Goal: Task Accomplishment & Management: Manage account settings

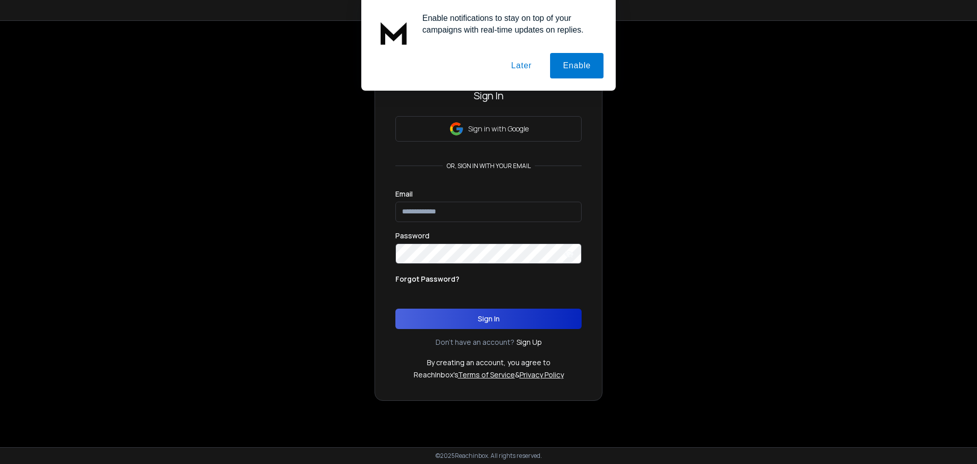
click at [531, 64] on button "Later" at bounding box center [521, 65] width 46 height 25
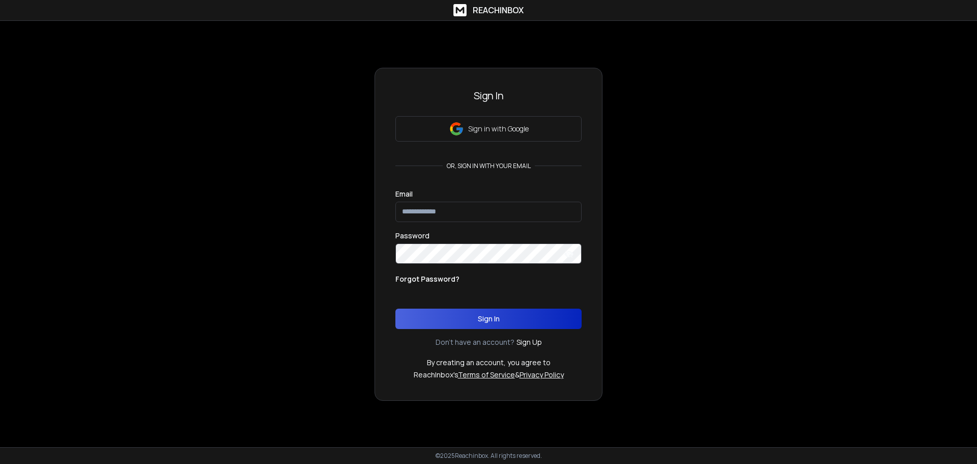
click at [474, 213] on input "email" at bounding box center [489, 212] width 186 height 20
type input "**********"
click at [533, 315] on button "Sign In" at bounding box center [489, 319] width 186 height 20
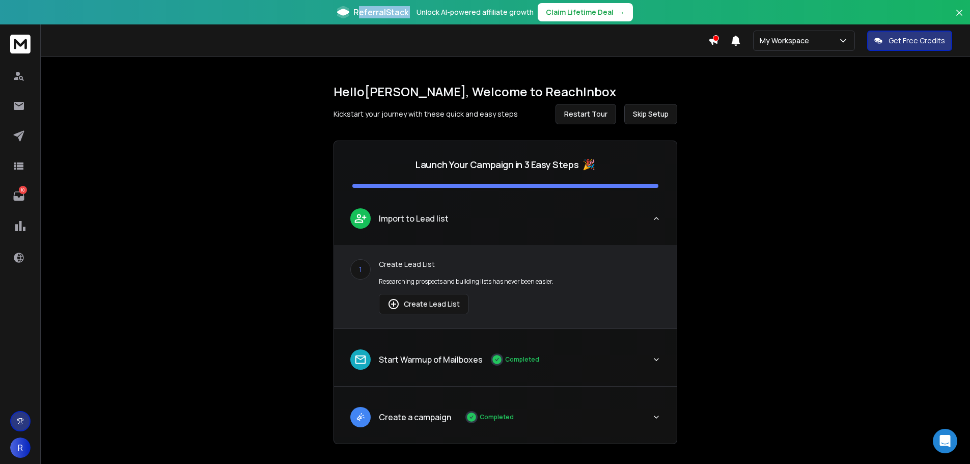
drag, startPoint x: 400, startPoint y: 12, endPoint x: 364, endPoint y: 12, distance: 36.1
click at [364, 12] on div "ReferralStack Unlock AI-powered affiliate growth Lifetime Deals available!" at bounding box center [435, 12] width 197 height 12
click at [19, 167] on icon at bounding box center [18, 165] width 9 height 7
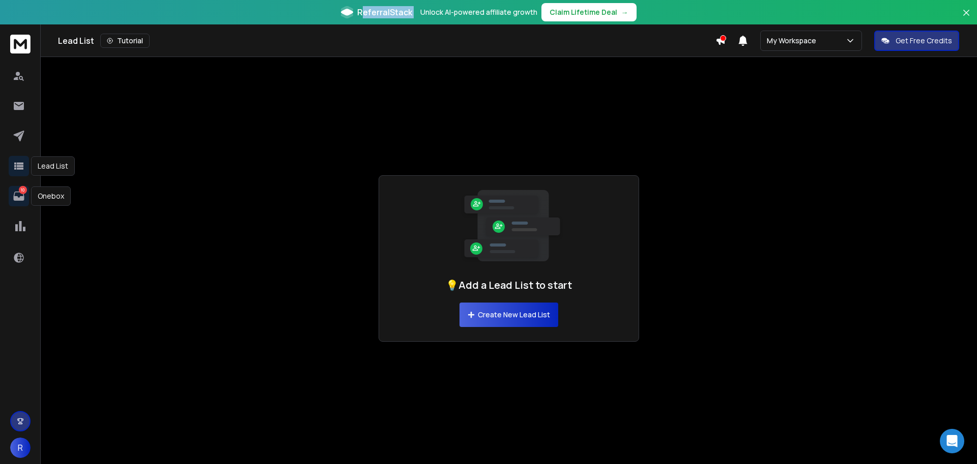
click at [24, 200] on icon at bounding box center [19, 196] width 12 height 12
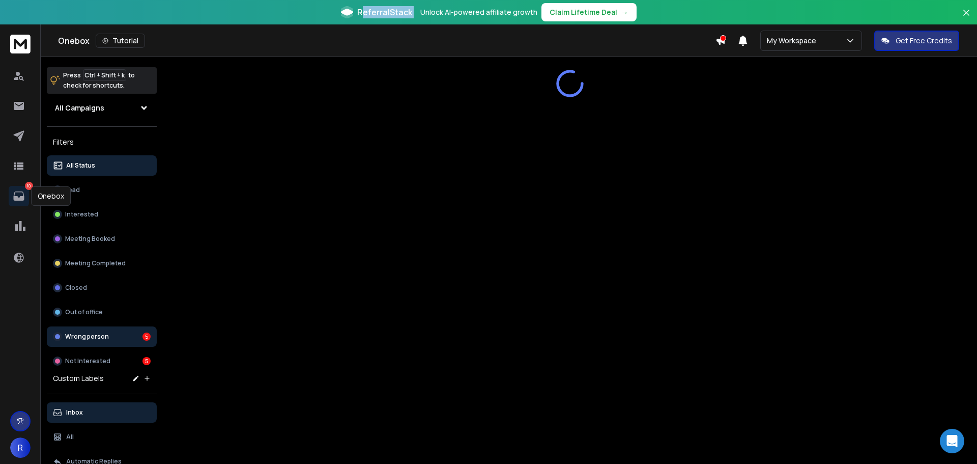
click at [91, 331] on button "Wrong person 5" at bounding box center [102, 336] width 110 height 20
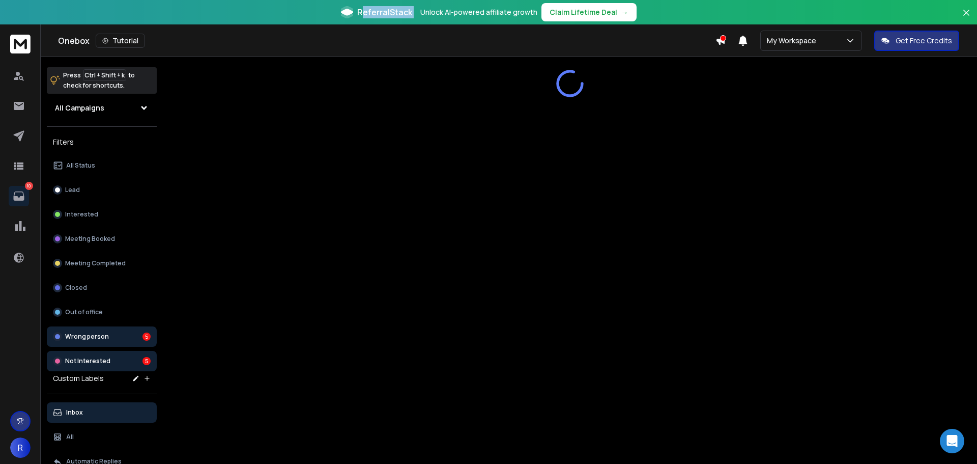
click at [95, 358] on p "Not Interested" at bounding box center [87, 361] width 45 height 8
click at [969, 9] on icon "Close banner" at bounding box center [966, 12] width 9 height 9
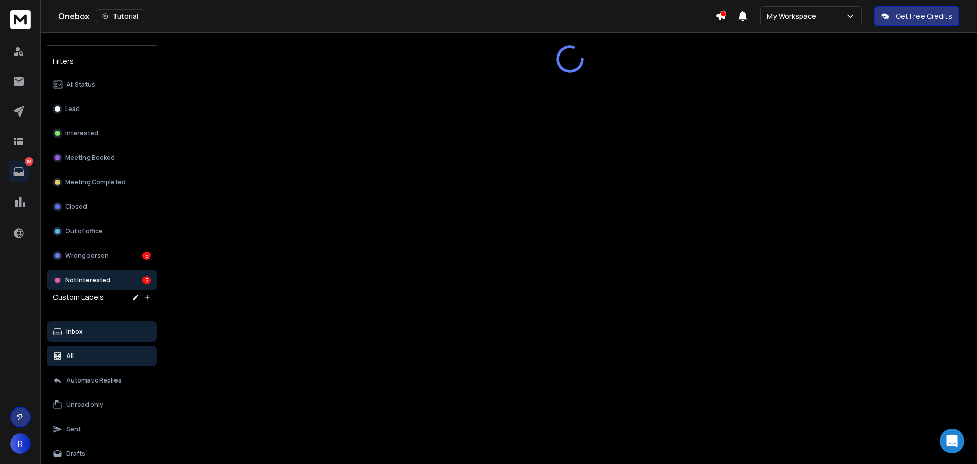
scroll to position [97, 0]
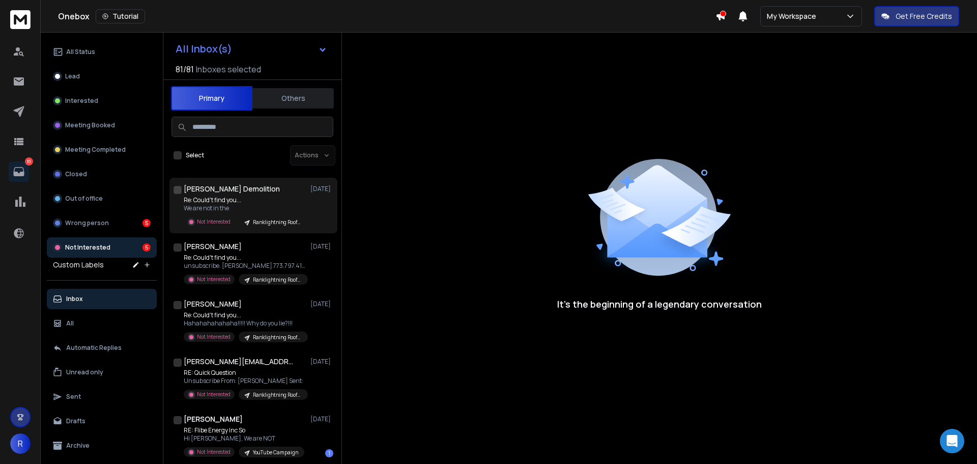
click at [245, 208] on p "We are not in the" at bounding box center [245, 208] width 122 height 8
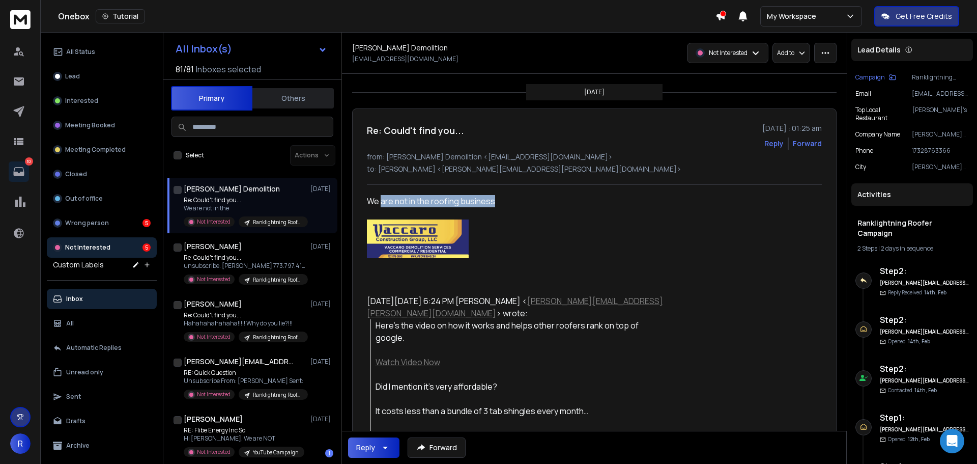
drag, startPoint x: 396, startPoint y: 203, endPoint x: 507, endPoint y: 200, distance: 111.0
click at [507, 200] on div "We are not in the roofing business" at bounding box center [515, 232] width 297 height 75
drag, startPoint x: 507, startPoint y: 200, endPoint x: 368, endPoint y: 199, distance: 139.0
click at [368, 199] on div "We are not in the roofing business" at bounding box center [515, 232] width 297 height 75
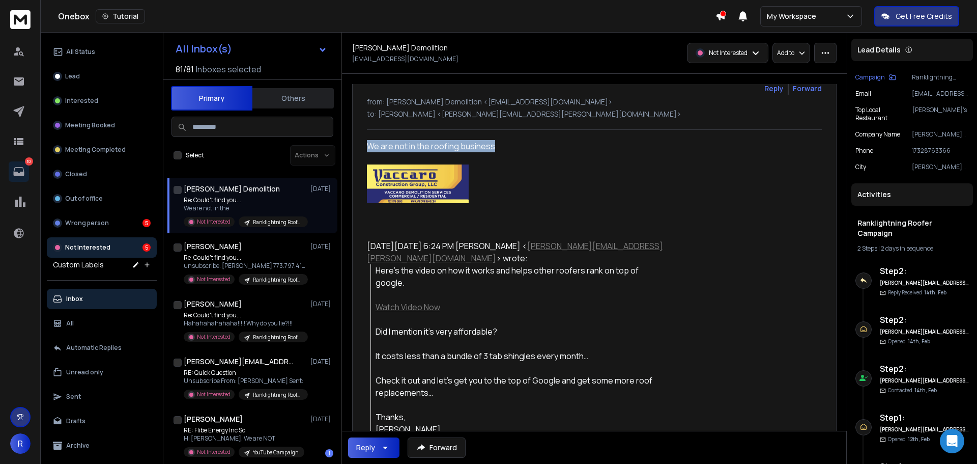
scroll to position [102, 0]
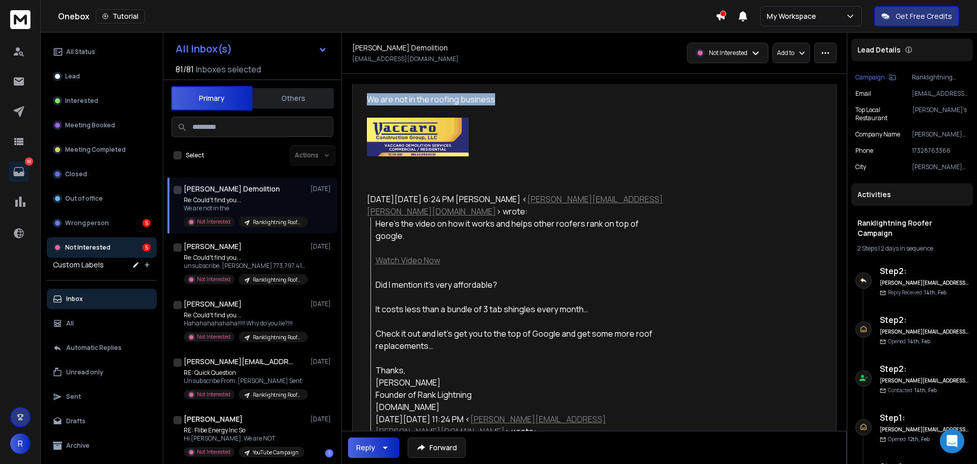
drag, startPoint x: 451, startPoint y: 220, endPoint x: 575, endPoint y: 240, distance: 126.3
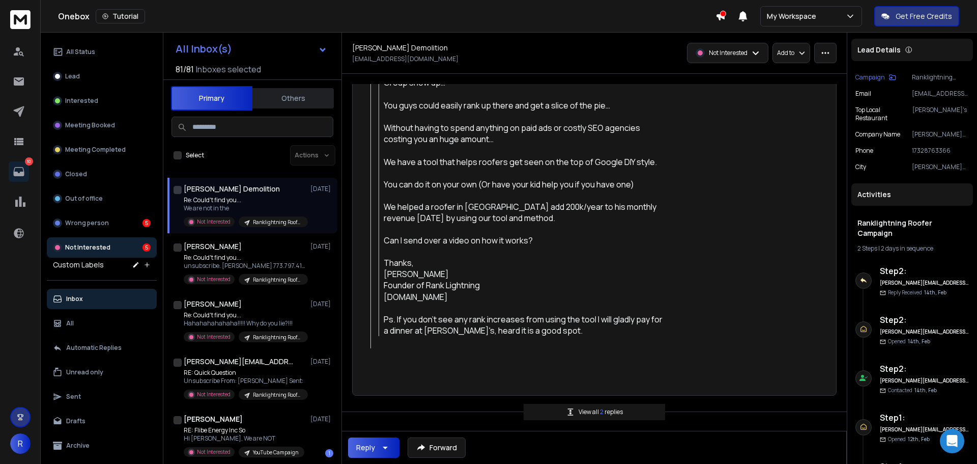
scroll to position [513, 0]
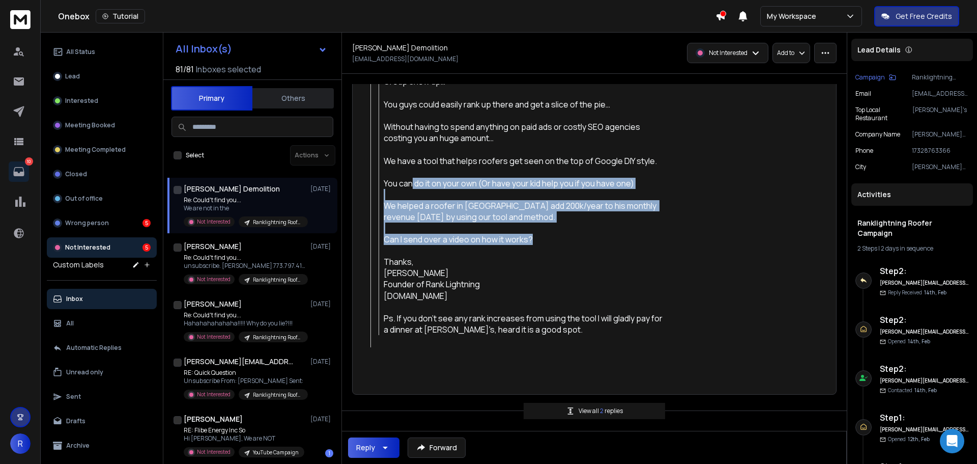
drag, startPoint x: 540, startPoint y: 232, endPoint x: 412, endPoint y: 170, distance: 142.3
click at [412, 170] on div "Thanks I was searching Google for a roofer in [PERSON_NAME][GEOGRAPHIC_DATA] , …" at bounding box center [524, 180] width 281 height 309
click at [418, 172] on p "We have a tool that helps roofers get seen on the top of Google DIY style. You …" at bounding box center [524, 183] width 281 height 79
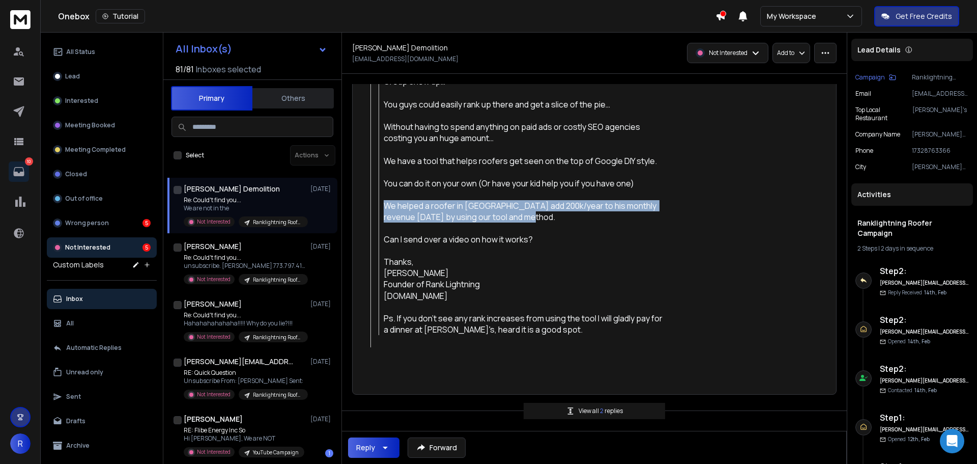
drag, startPoint x: 425, startPoint y: 194, endPoint x: 540, endPoint y: 205, distance: 115.5
click at [540, 205] on p "We have a tool that helps roofers get seen on the top of Google DIY style. You …" at bounding box center [524, 183] width 281 height 79
click at [541, 205] on p "We have a tool that helps roofers get seen on the top of Google DIY style. You …" at bounding box center [524, 183] width 281 height 79
drag, startPoint x: 522, startPoint y: 202, endPoint x: 516, endPoint y: 193, distance: 9.9
click at [516, 193] on p "We have a tool that helps roofers get seen on the top of Google DIY style. You …" at bounding box center [524, 183] width 281 height 79
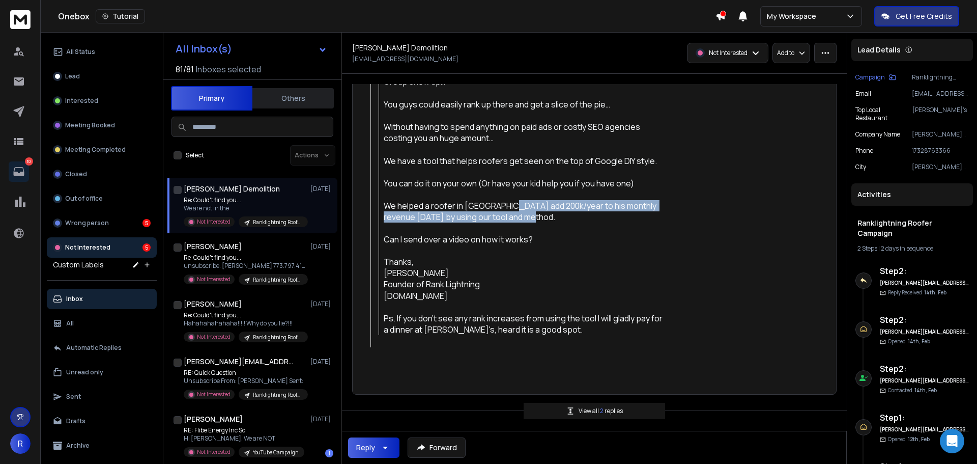
click at [516, 194] on p "We have a tool that helps roofers get seen on the top of Google DIY style. You …" at bounding box center [524, 183] width 281 height 79
drag, startPoint x: 516, startPoint y: 194, endPoint x: 591, endPoint y: 209, distance: 76.3
click at [591, 209] on p "We have a tool that helps roofers get seen on the top of Google DIY style. You …" at bounding box center [524, 183] width 281 height 79
drag, startPoint x: 592, startPoint y: 209, endPoint x: 535, endPoint y: 189, distance: 60.2
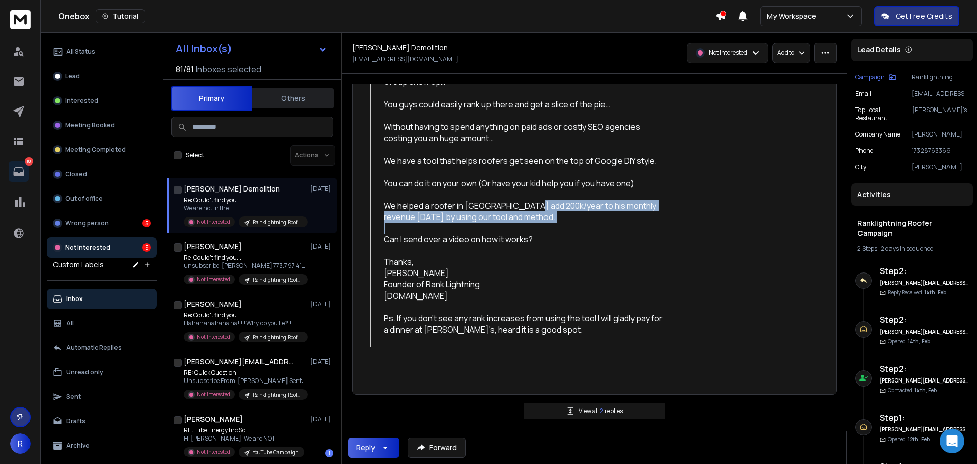
click at [535, 189] on p "We have a tool that helps roofers get seen on the top of Google DIY style. You …" at bounding box center [524, 183] width 281 height 79
drag, startPoint x: 525, startPoint y: 213, endPoint x: 486, endPoint y: 189, distance: 45.9
click at [486, 190] on div "Thanks I was searching Google for a roofer in [PERSON_NAME][GEOGRAPHIC_DATA] , …" at bounding box center [524, 180] width 281 height 309
click at [486, 188] on p "We have a tool that helps roofers get seen on the top of Google DIY style. You …" at bounding box center [524, 183] width 281 height 79
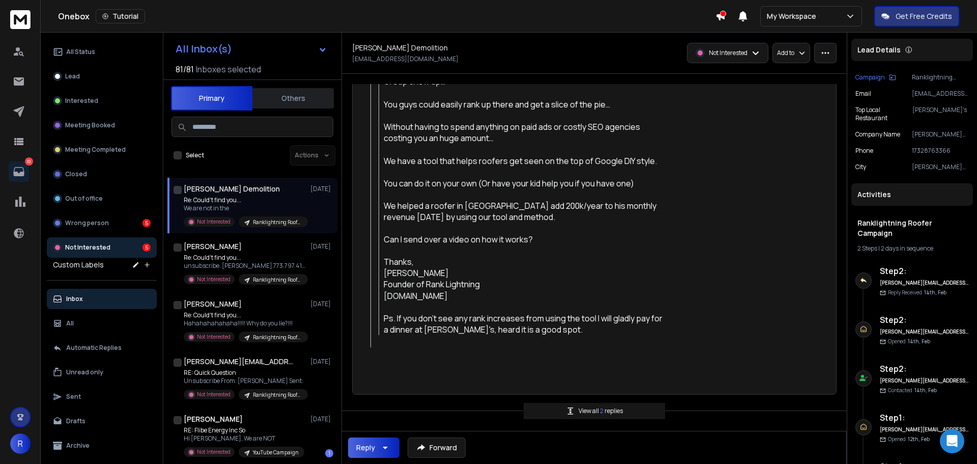
click at [479, 245] on p "Thanks, [PERSON_NAME] Founder of Rank Lightning [DOMAIN_NAME] Ps. If you don’t …" at bounding box center [524, 290] width 281 height 90
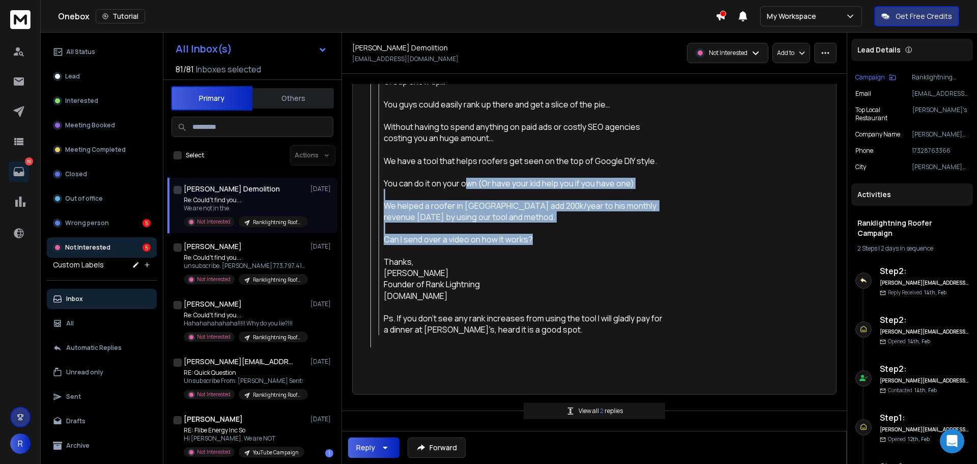
drag, startPoint x: 545, startPoint y: 232, endPoint x: 469, endPoint y: 175, distance: 94.6
click at [469, 175] on div "Thanks I was searching Google for a roofer in [PERSON_NAME][GEOGRAPHIC_DATA] , …" at bounding box center [524, 180] width 281 height 309
click at [469, 175] on p "We have a tool that helps roofers get seen on the top of Google DIY style. You …" at bounding box center [524, 183] width 281 height 79
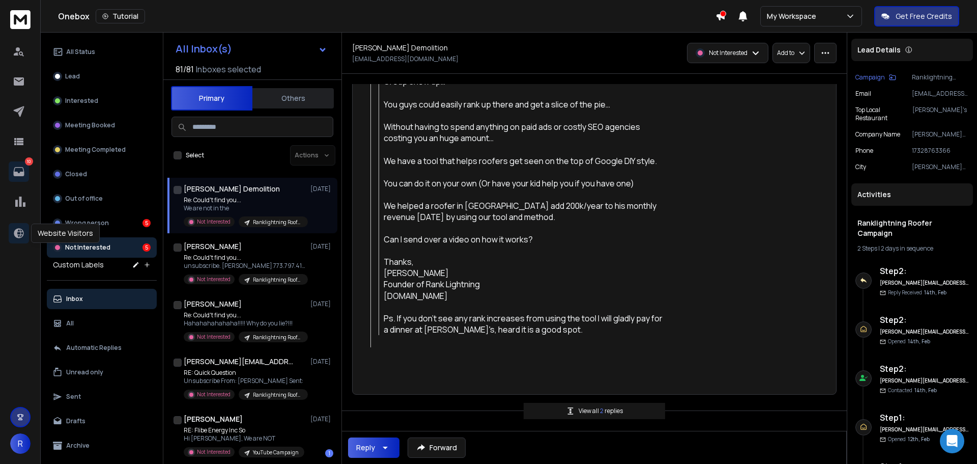
click at [17, 237] on icon at bounding box center [19, 233] width 10 height 10
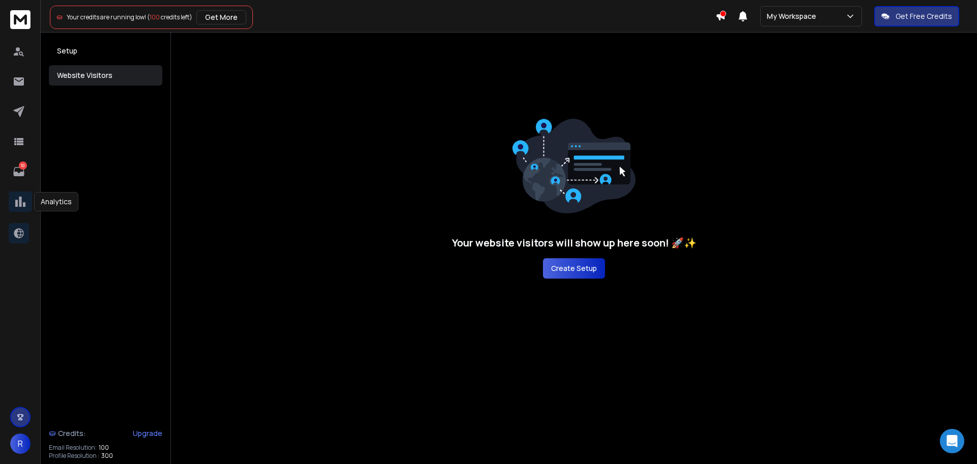
click at [21, 200] on icon at bounding box center [20, 202] width 10 height 10
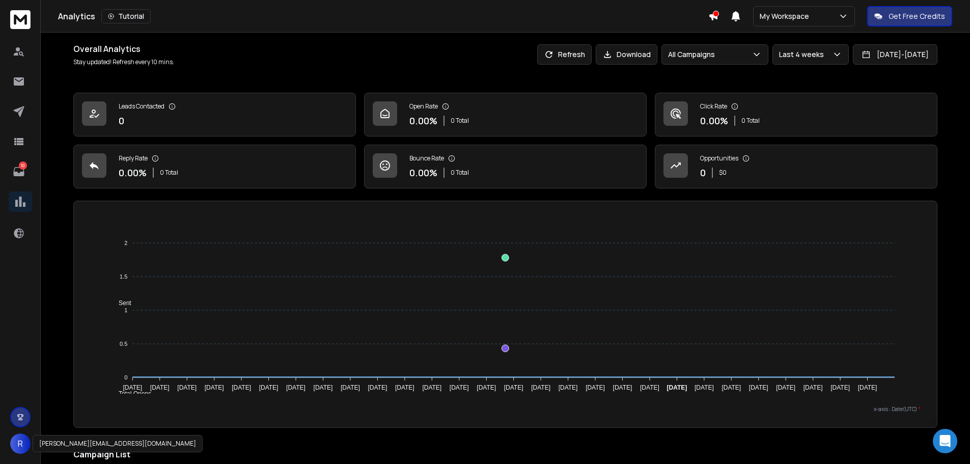
click at [22, 447] on span "R" at bounding box center [20, 443] width 20 height 20
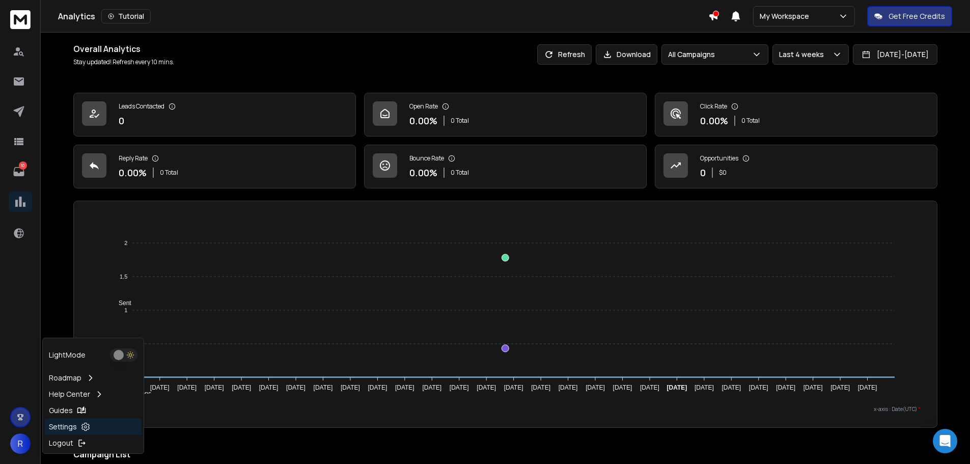
click at [87, 422] on div "Settings" at bounding box center [93, 426] width 97 height 16
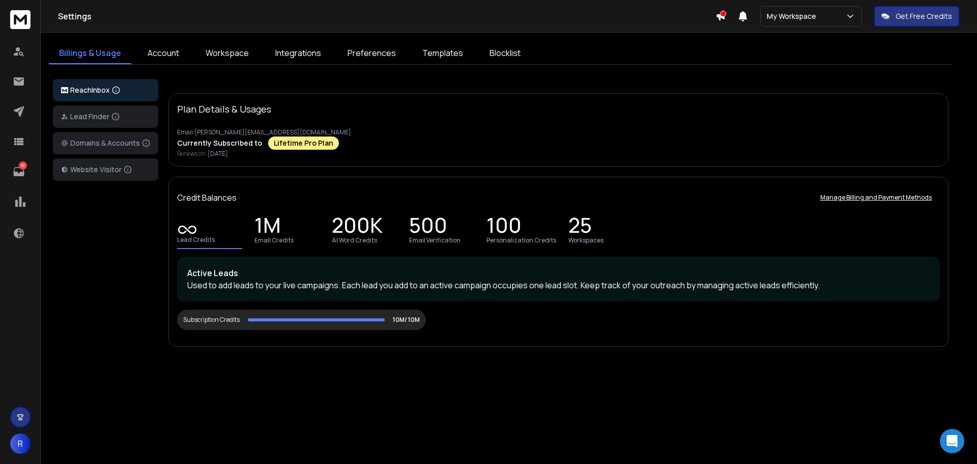
click at [108, 253] on div "ReachInbox Lead Finder Domains & Accounts Website Visitor Plan Details & Usages…" at bounding box center [501, 262] width 896 height 367
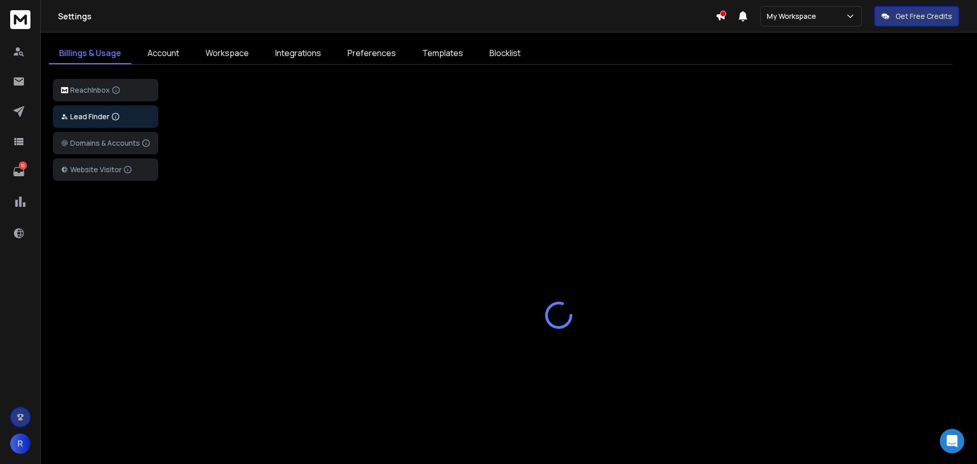
click at [96, 120] on button "Lead Finder" at bounding box center [105, 116] width 105 height 22
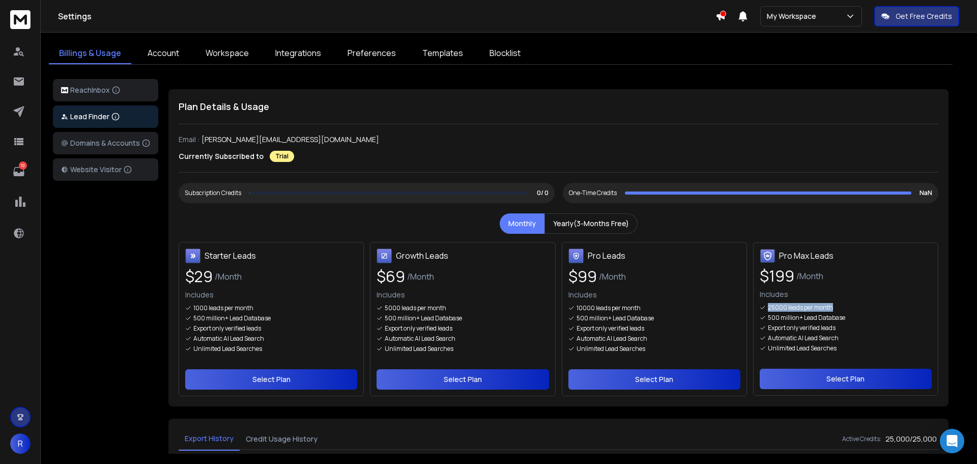
drag, startPoint x: 830, startPoint y: 309, endPoint x: 762, endPoint y: 307, distance: 68.7
click at [762, 307] on div "25000 leads per month" at bounding box center [846, 307] width 172 height 8
click at [774, 307] on p "25000 leads per month" at bounding box center [800, 307] width 65 height 8
drag, startPoint x: 766, startPoint y: 315, endPoint x: 851, endPoint y: 346, distance: 90.0
click at [851, 346] on div "25000 leads per month 500 million+ Lead Database Export only verified leads Aut…" at bounding box center [846, 327] width 172 height 49
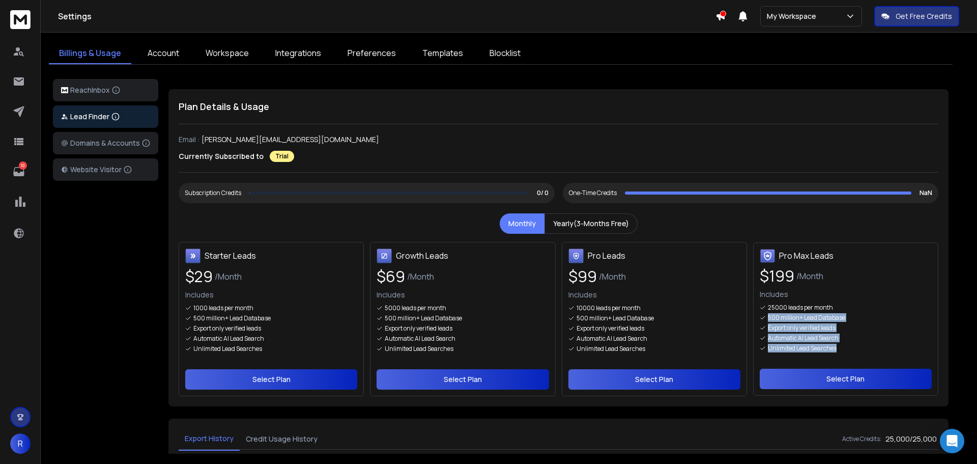
click at [850, 345] on div "Unlimited Lead Searches" at bounding box center [846, 348] width 172 height 8
drag, startPoint x: 614, startPoint y: 193, endPoint x: 556, endPoint y: 196, distance: 57.6
click at [556, 196] on div "Subscription Credits 0/ 0 One-Time Credits NaN" at bounding box center [559, 193] width 760 height 20
click at [216, 197] on div "Subscription Credits 0/ 0" at bounding box center [367, 193] width 376 height 20
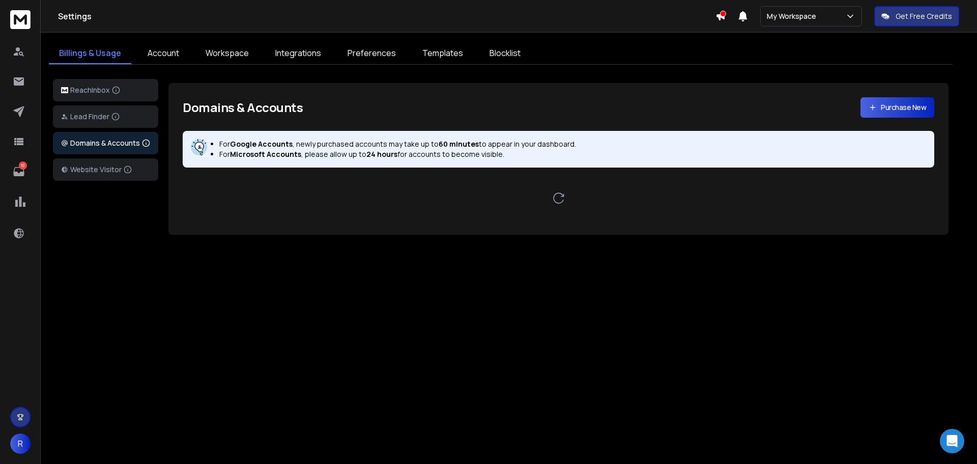
click at [85, 138] on button "Domains & Accounts" at bounding box center [105, 143] width 105 height 22
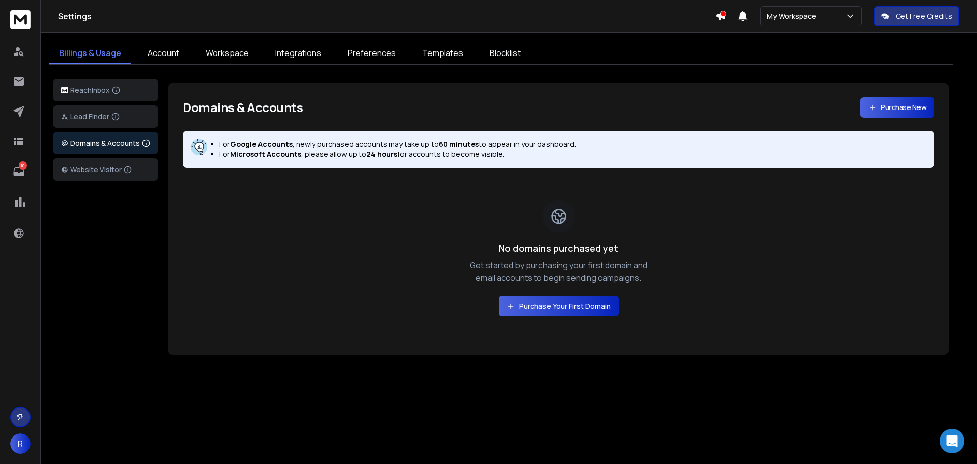
drag, startPoint x: 213, startPoint y: 139, endPoint x: 547, endPoint y: 161, distance: 334.2
click at [547, 161] on div88aff7 "For Google Accounts , newly purchased accounts may take up to 60 minutes to app…" at bounding box center [559, 149] width 752 height 37
drag, startPoint x: 617, startPoint y: 250, endPoint x: 496, endPoint y: 247, distance: 121.2
click at [496, 247] on div "No domains purchased yet Get started by purchasing your first domain and email …" at bounding box center [559, 258] width 752 height 165
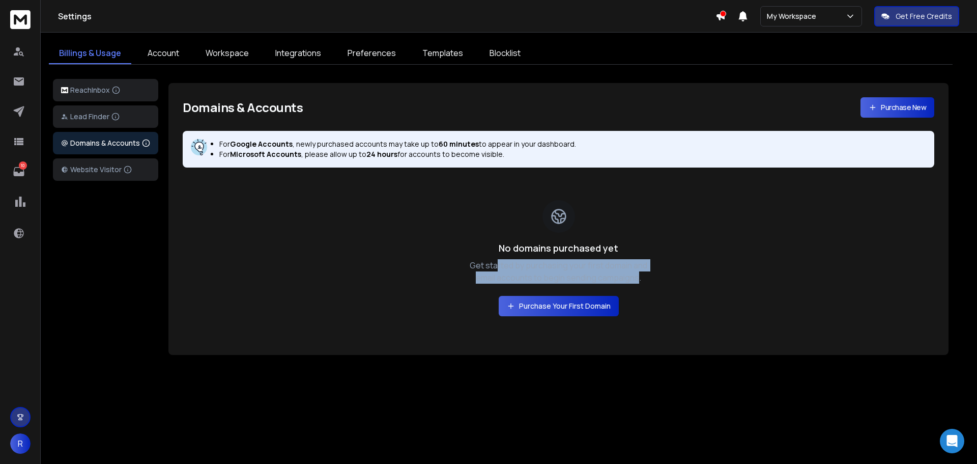
drag, startPoint x: 498, startPoint y: 268, endPoint x: 640, endPoint y: 275, distance: 142.2
click at [640, 275] on p "Get started by purchasing your first domain and email accounts to begin sending…" at bounding box center [558, 271] width 195 height 24
drag, startPoint x: 650, startPoint y: 280, endPoint x: 459, endPoint y: 267, distance: 191.4
click at [459, 267] on div "No domains purchased yet Get started by purchasing your first domain and email …" at bounding box center [559, 258] width 752 height 165
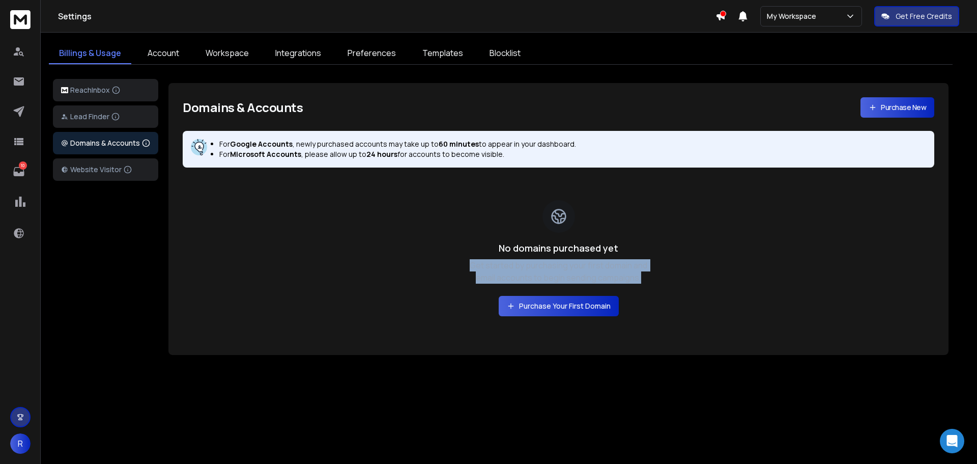
click at [459, 267] on div "No domains purchased yet Get started by purchasing your first domain and email …" at bounding box center [559, 258] width 752 height 165
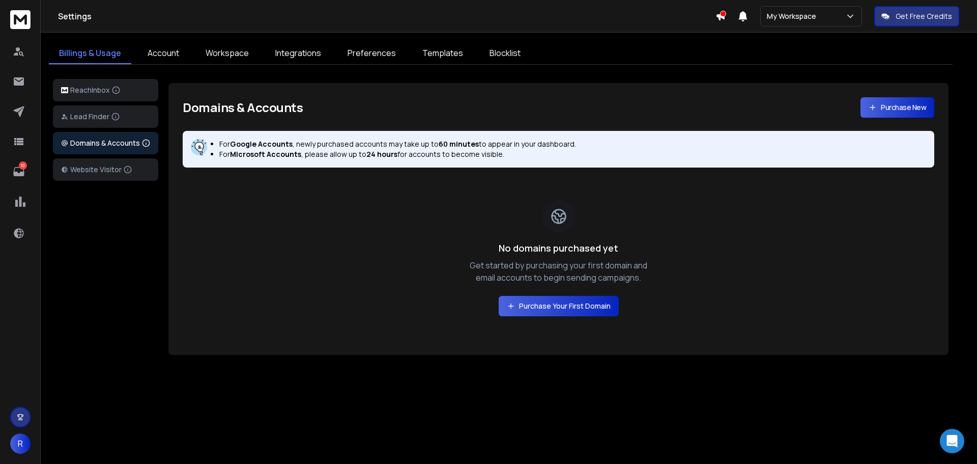
click at [105, 169] on button "Website Visitor" at bounding box center [105, 169] width 105 height 22
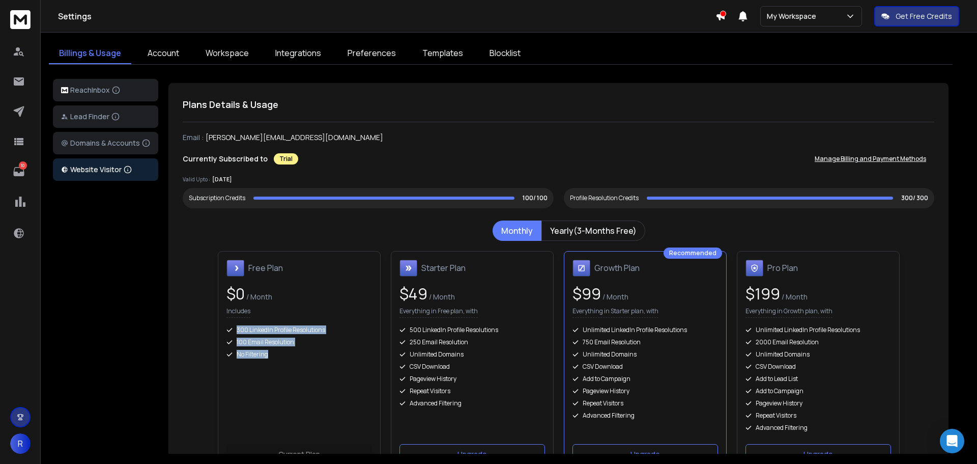
drag, startPoint x: 235, startPoint y: 330, endPoint x: 300, endPoint y: 362, distance: 72.6
click at [300, 362] on div "Free Plan $ 0 / Month Includes 300 LinkedIn Profile Resolutions 100 Email Resol…" at bounding box center [300, 346] width 146 height 173
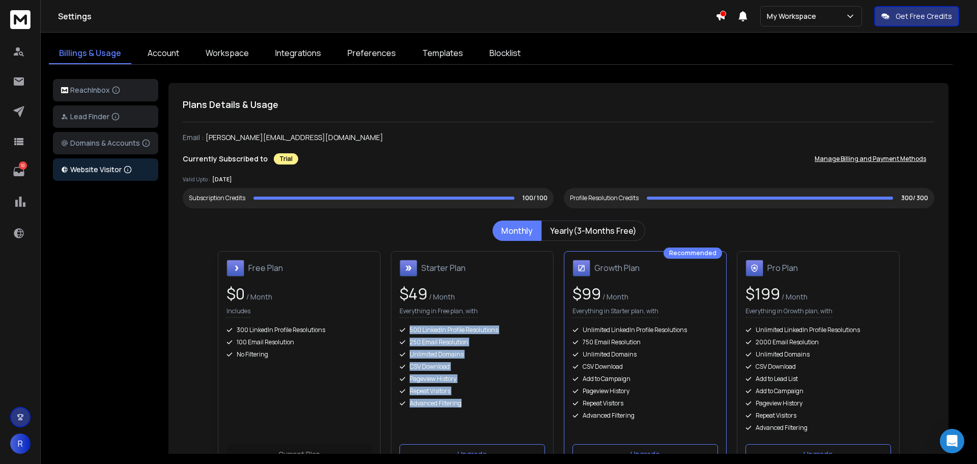
drag, startPoint x: 490, startPoint y: 331, endPoint x: 498, endPoint y: 412, distance: 81.4
click at [498, 412] on div "Starter Plan $ 49 / Month Everything in Free plan, with 500 LinkedIn Profile Re…" at bounding box center [473, 346] width 146 height 173
click at [305, 52] on link "Integrations" at bounding box center [298, 53] width 66 height 21
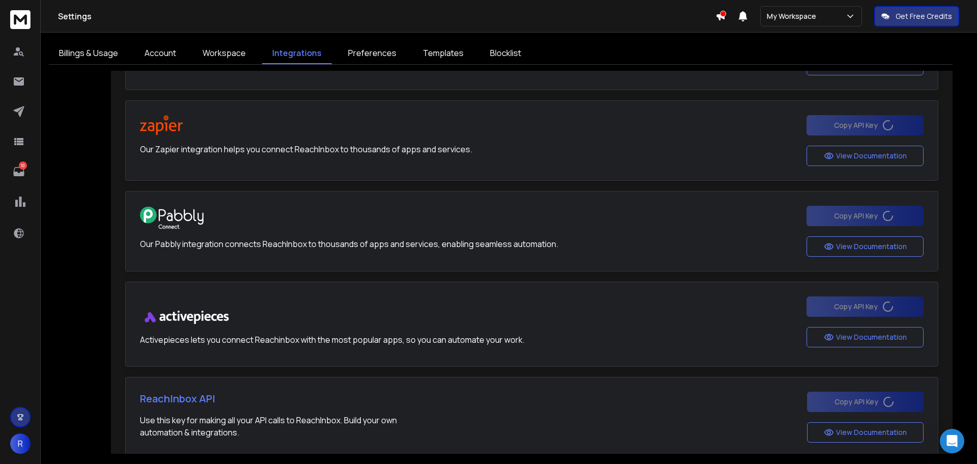
scroll to position [161, 0]
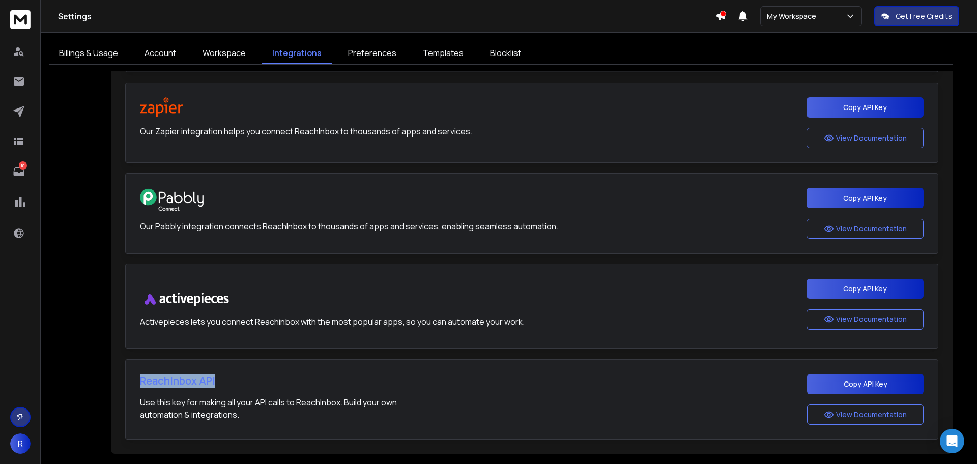
drag, startPoint x: 219, startPoint y: 383, endPoint x: 125, endPoint y: 379, distance: 94.3
click at [118, 384] on div "Integrate With Popular Apps Supercharge your workflow and connect the tool you …" at bounding box center [532, 187] width 842 height 531
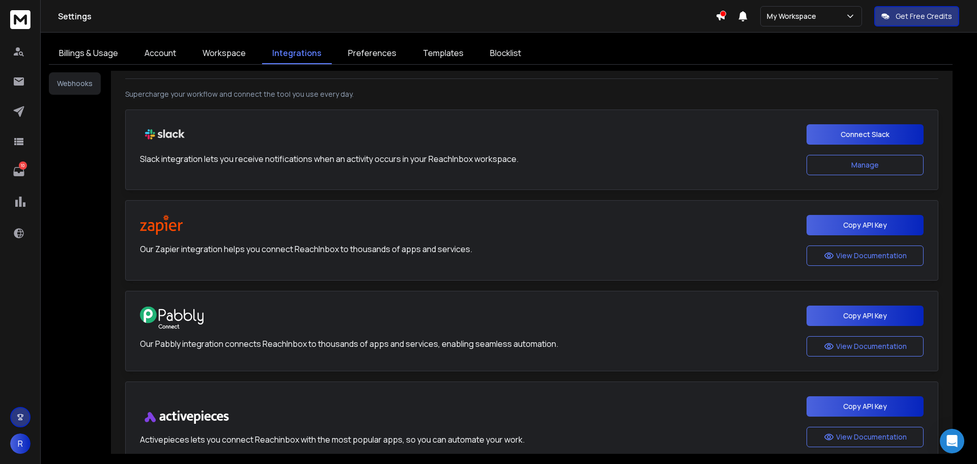
scroll to position [0, 0]
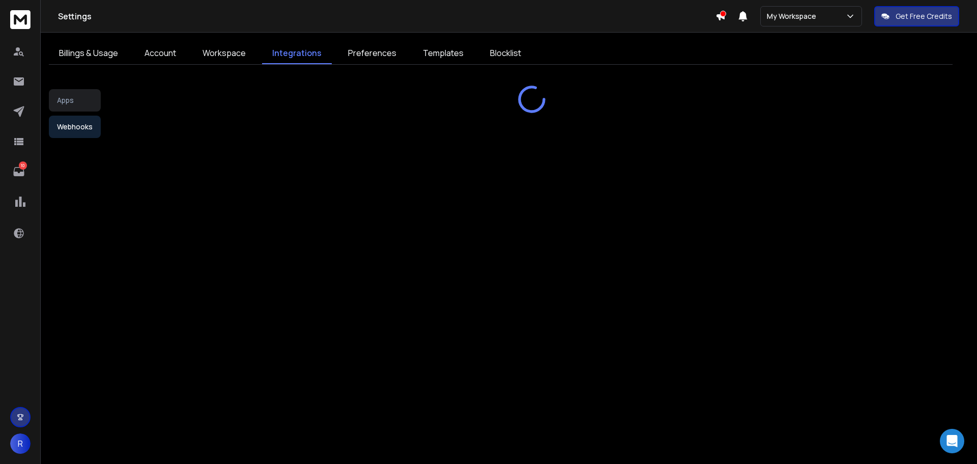
click at [94, 126] on button "Webhooks" at bounding box center [75, 127] width 52 height 22
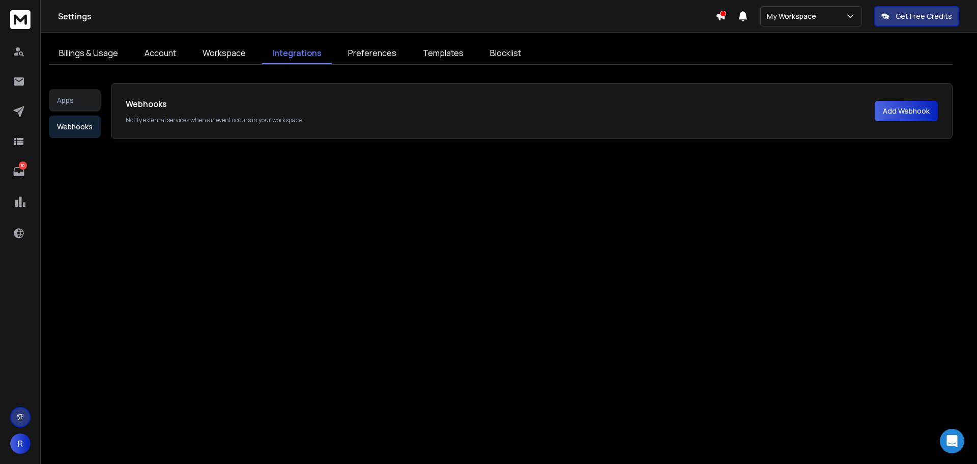
click at [70, 106] on button "Apps" at bounding box center [75, 100] width 52 height 22
